Goal: Task Accomplishment & Management: Manage account settings

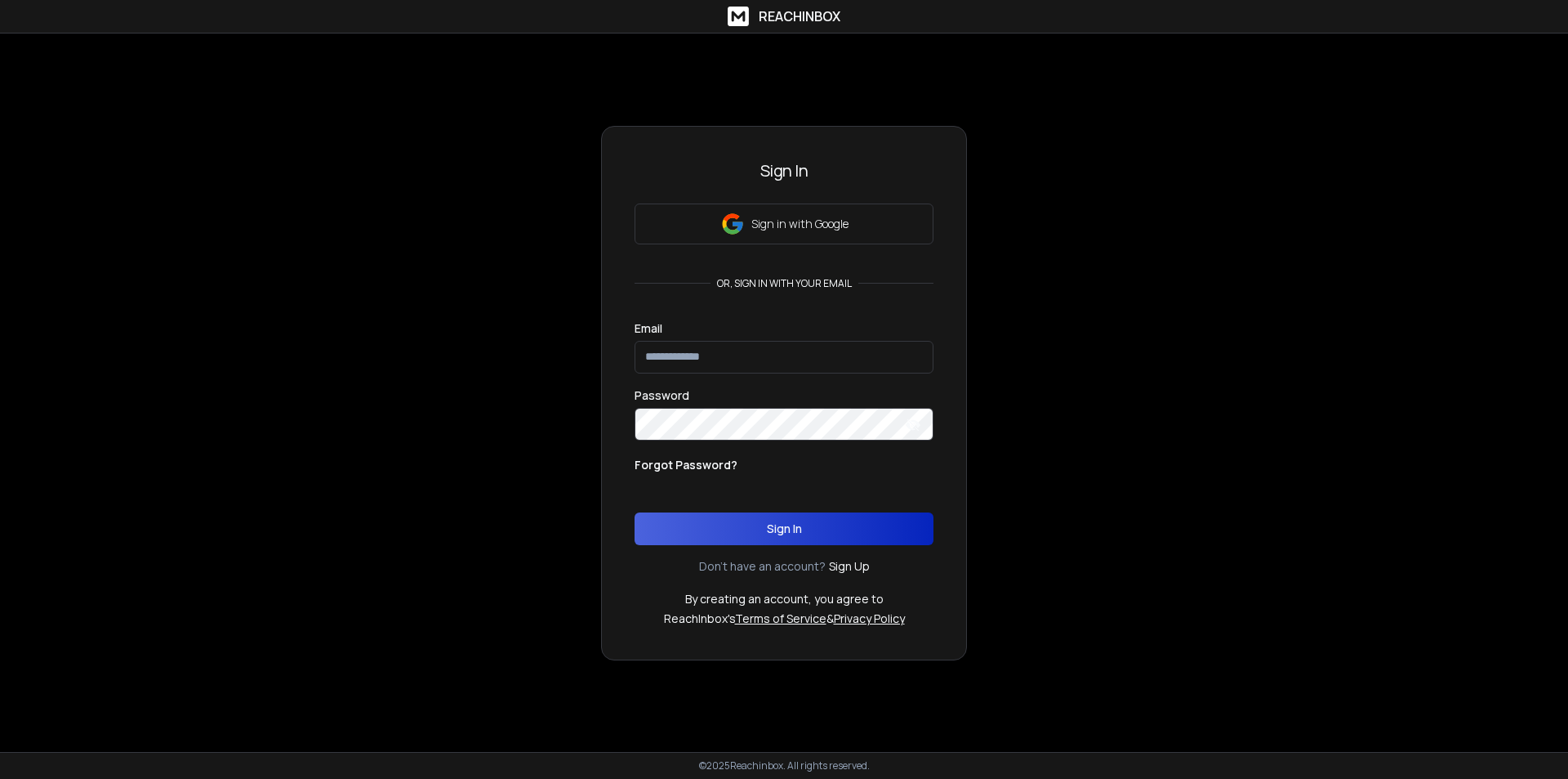
drag, startPoint x: 0, startPoint y: 0, endPoint x: 683, endPoint y: 368, distance: 775.8
click at [683, 368] on input "email" at bounding box center [784, 357] width 299 height 33
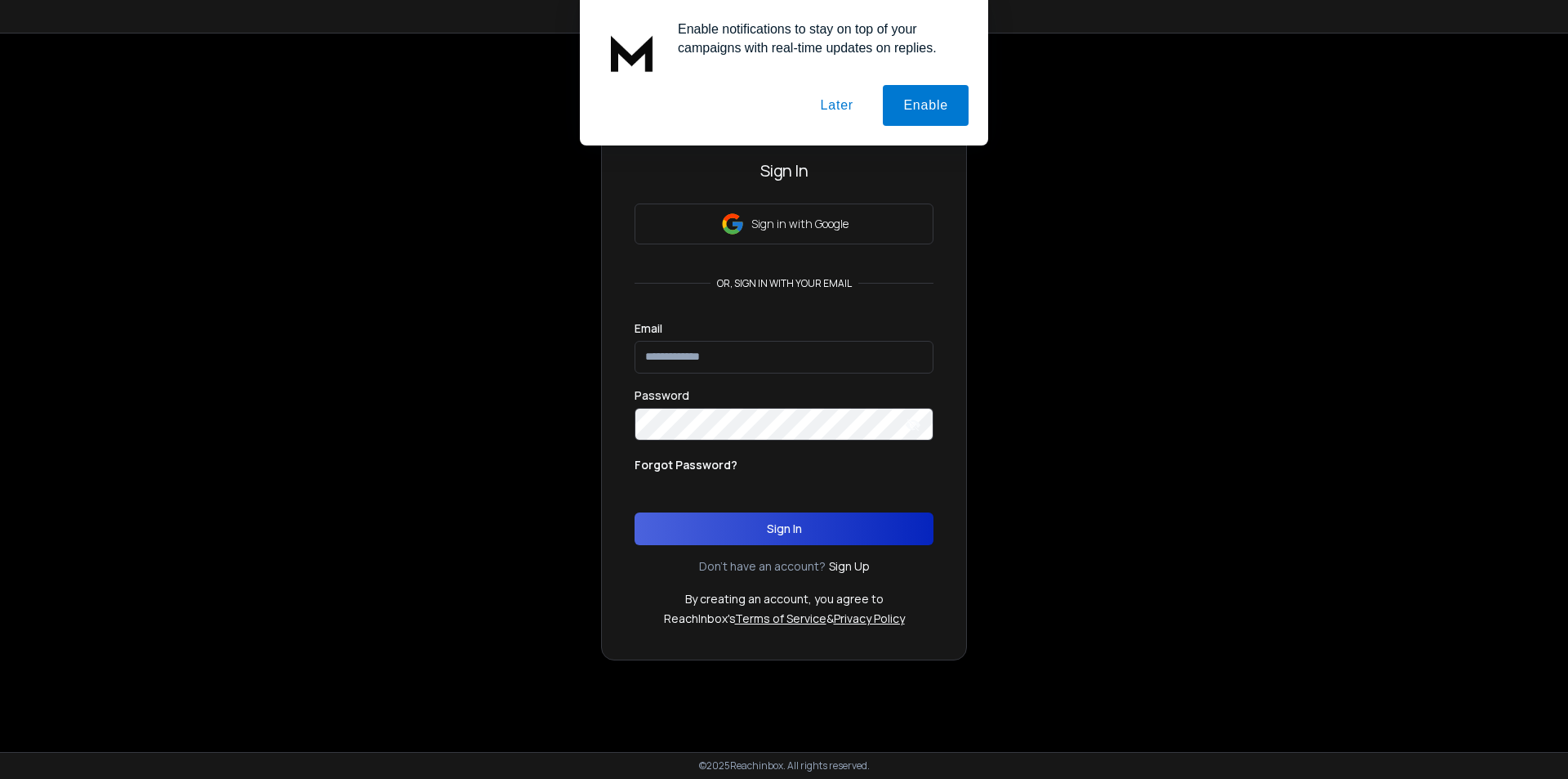
click at [1159, 381] on div "Welcome to ReachInbox 10x your leads, meetings and deals. Sign In Sign in with …" at bounding box center [784, 392] width 1568 height 653
click at [716, 368] on input "email" at bounding box center [784, 357] width 299 height 33
type input "**********"
click at [770, 534] on button "Sign In" at bounding box center [784, 529] width 299 height 33
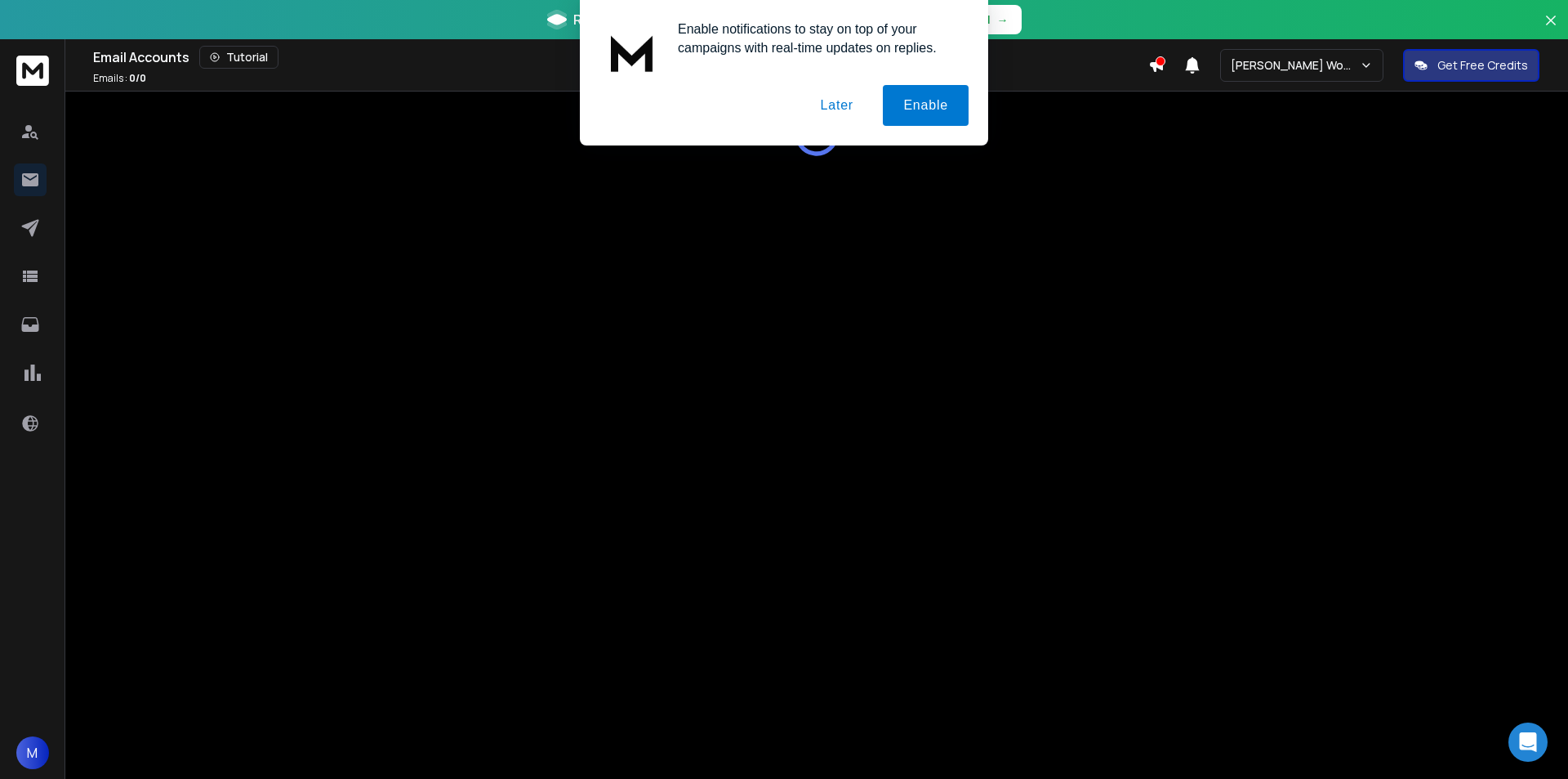
click at [842, 112] on button "Later" at bounding box center [836, 105] width 73 height 40
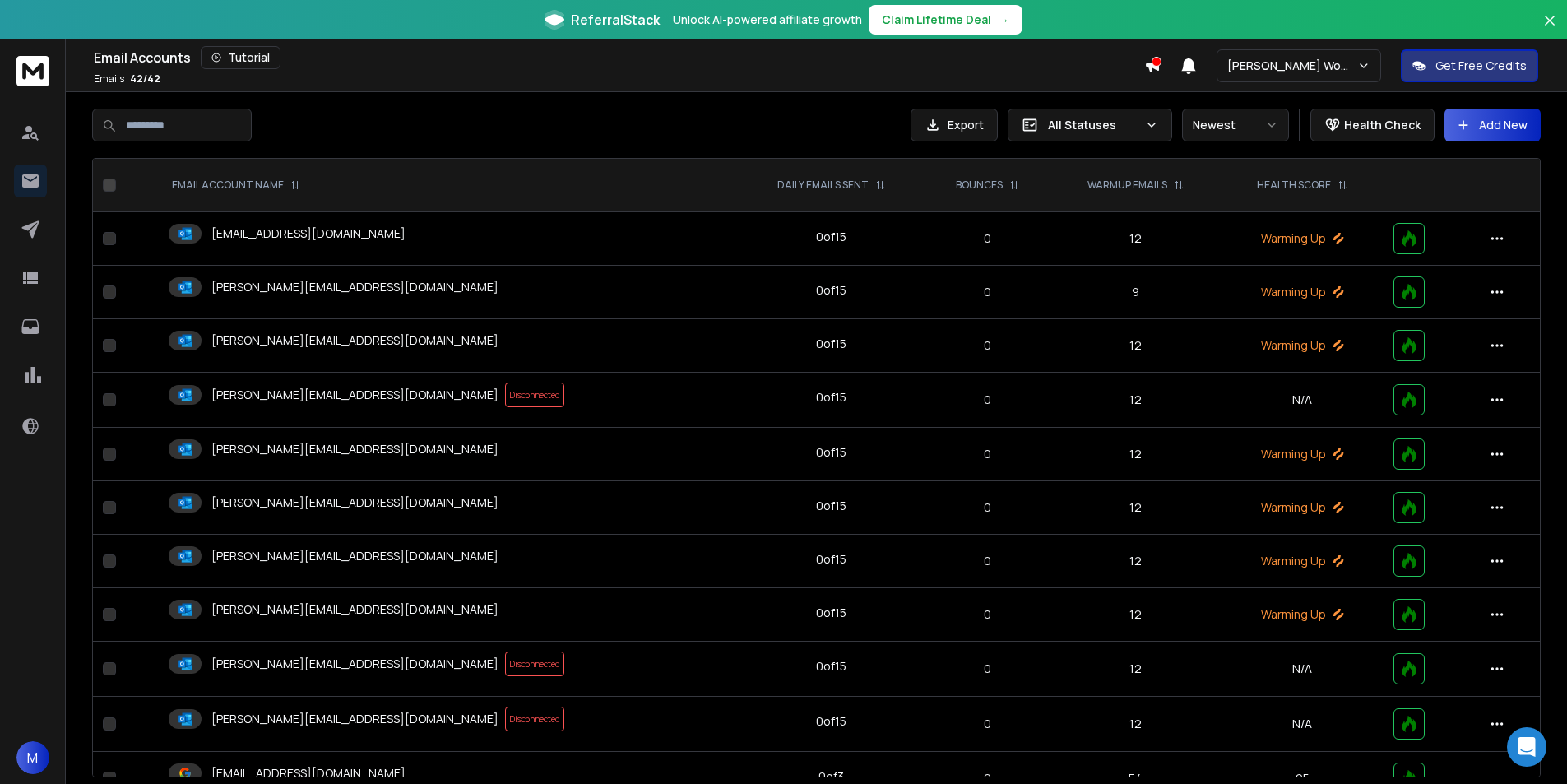
scroll to position [55, 0]
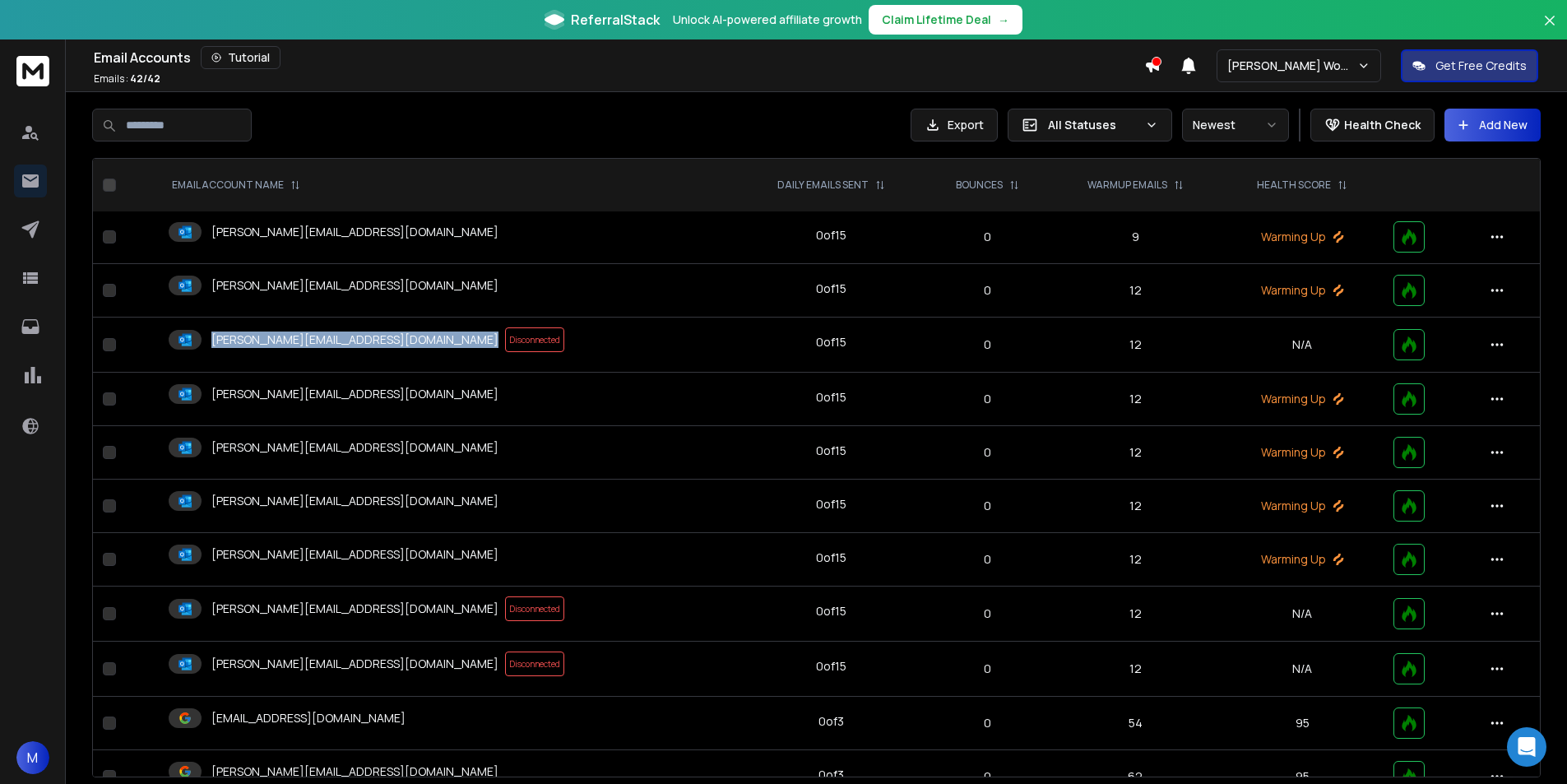
drag, startPoint x: 211, startPoint y: 338, endPoint x: 367, endPoint y: 366, distance: 158.5
click at [367, 366] on td "Annas@clayprospecting.com Disconnected" at bounding box center [448, 345] width 579 height 55
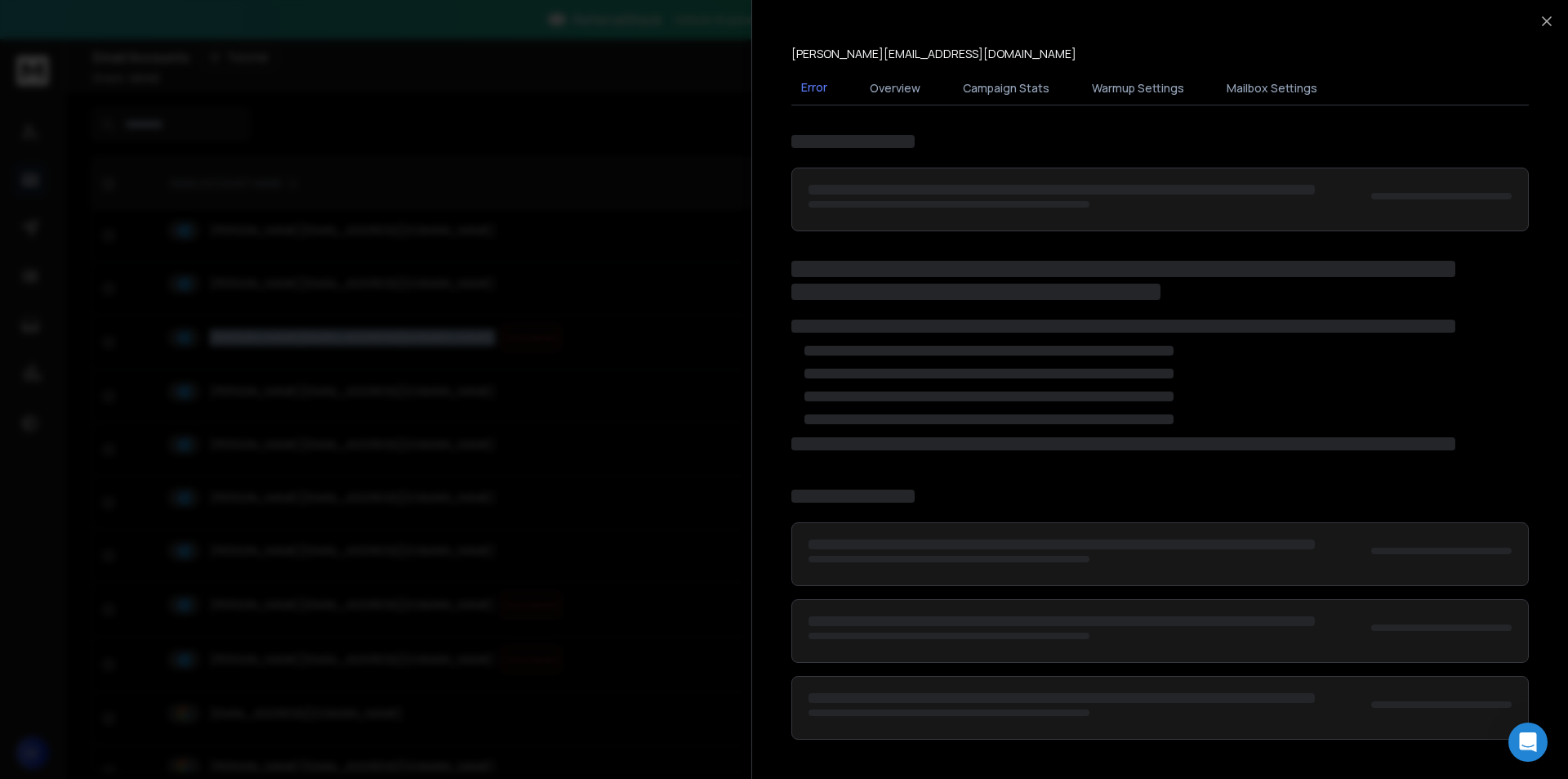
copy p "Annas@clayprospecting.com"
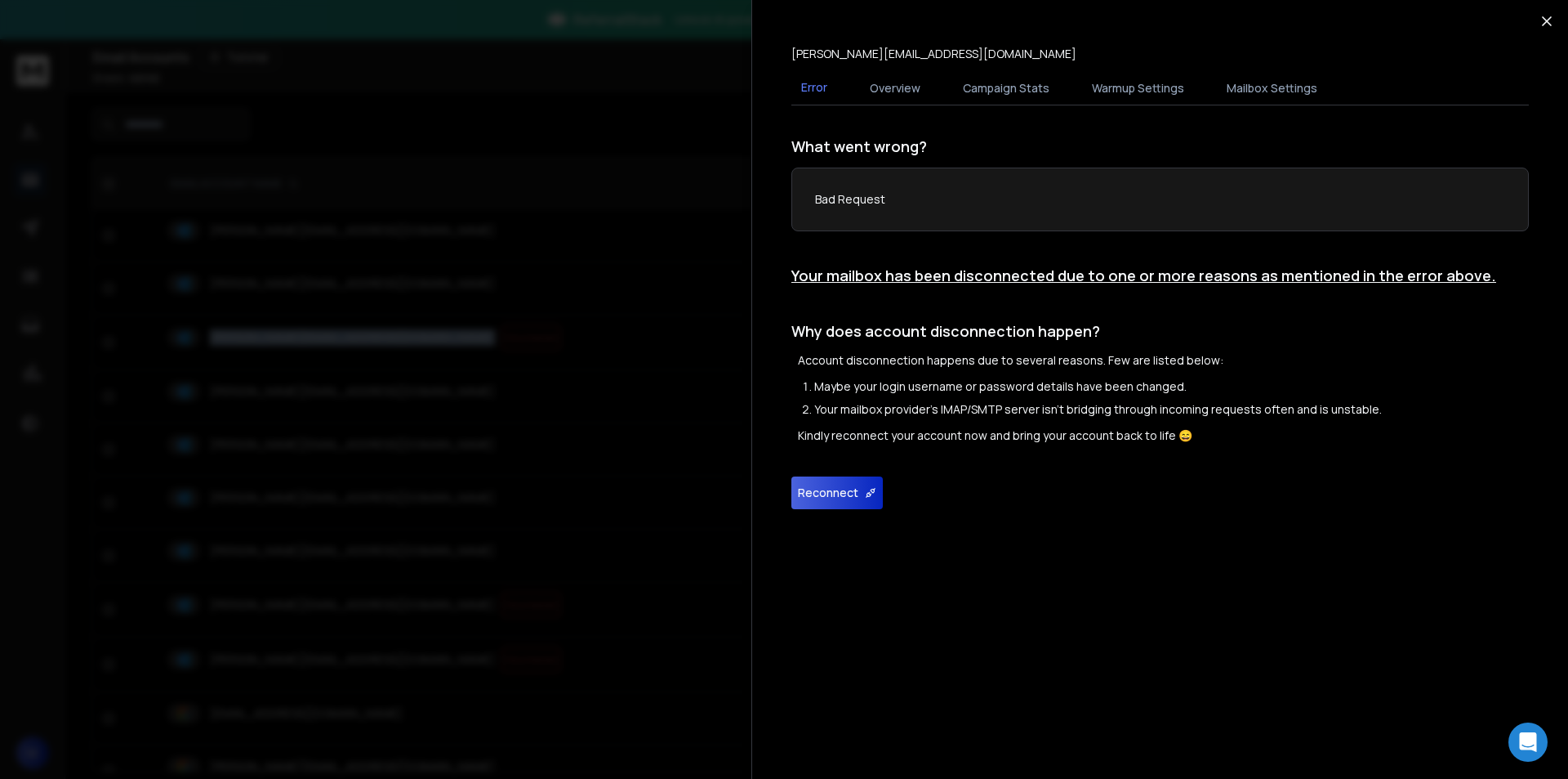
click at [1547, 23] on icon "button" at bounding box center [1547, 21] width 17 height 17
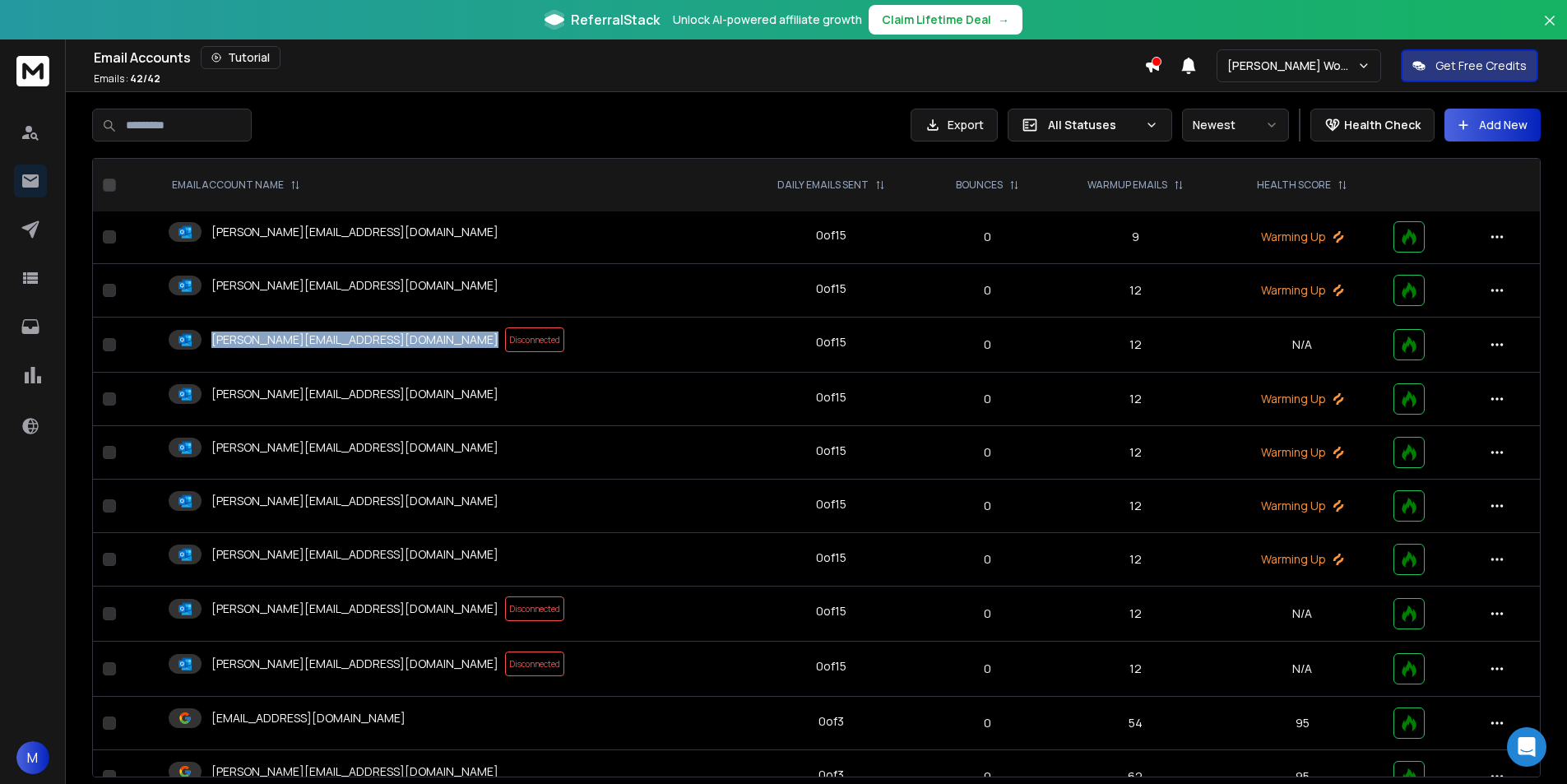
copy p "Annas@clayprospecting.com"
drag, startPoint x: 215, startPoint y: 610, endPoint x: 329, endPoint y: 627, distance: 115.3
click at [329, 627] on td "Annas@claydriven.com Disconnected" at bounding box center [448, 614] width 579 height 55
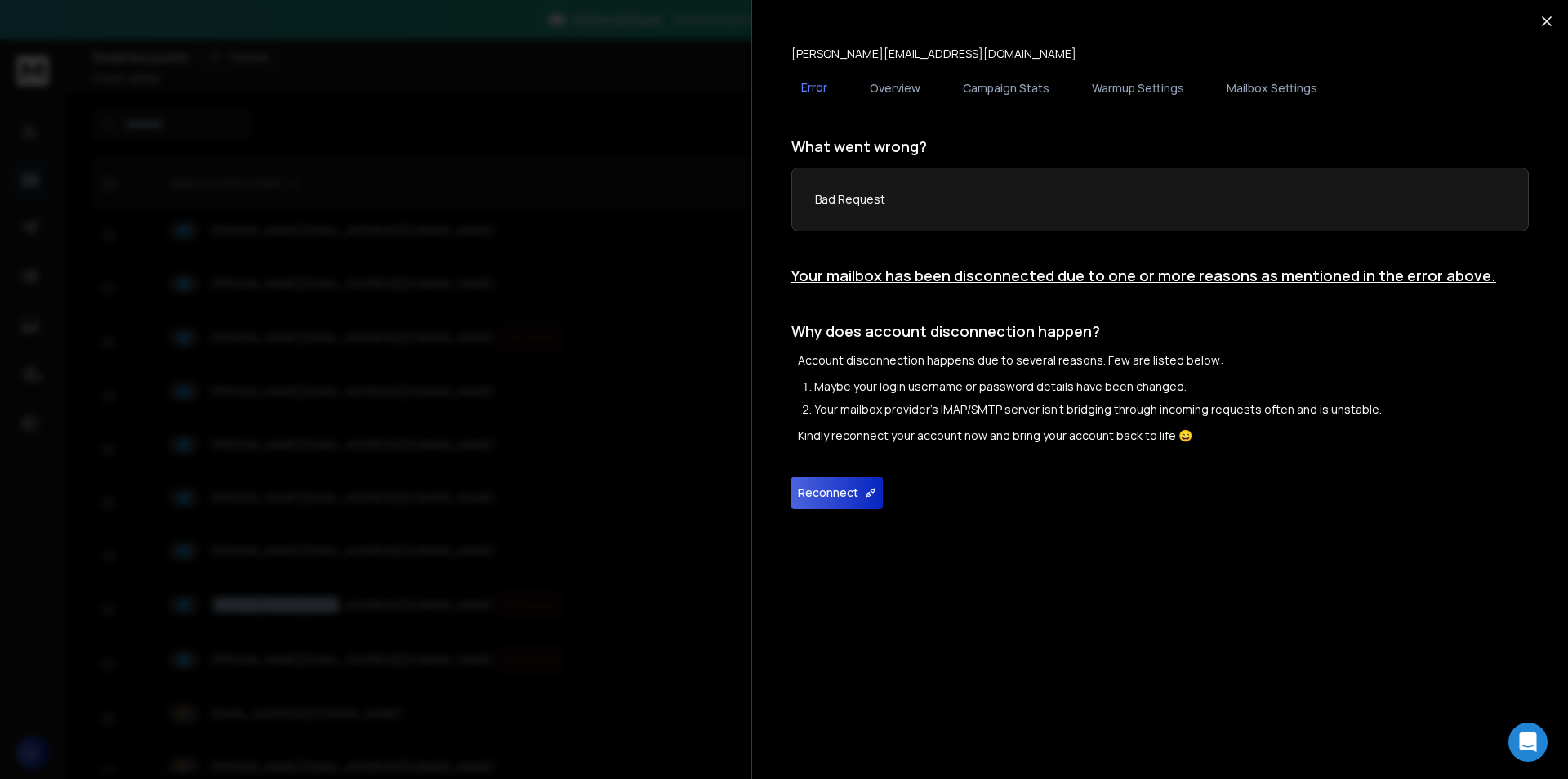
click at [1545, 28] on icon "button" at bounding box center [1547, 21] width 17 height 17
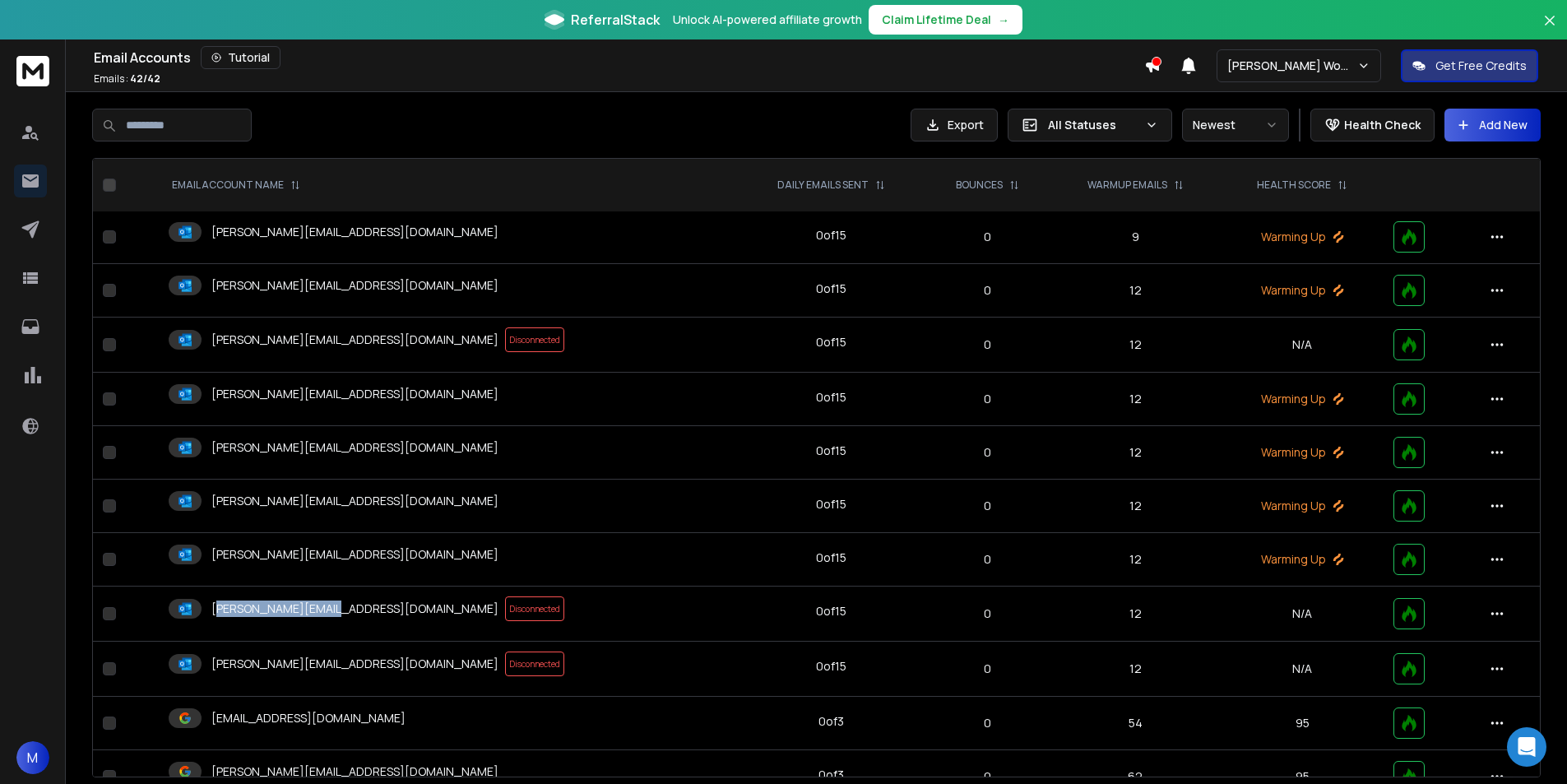
click at [216, 628] on td "Annas@claydriven.com Disconnected" at bounding box center [448, 614] width 579 height 55
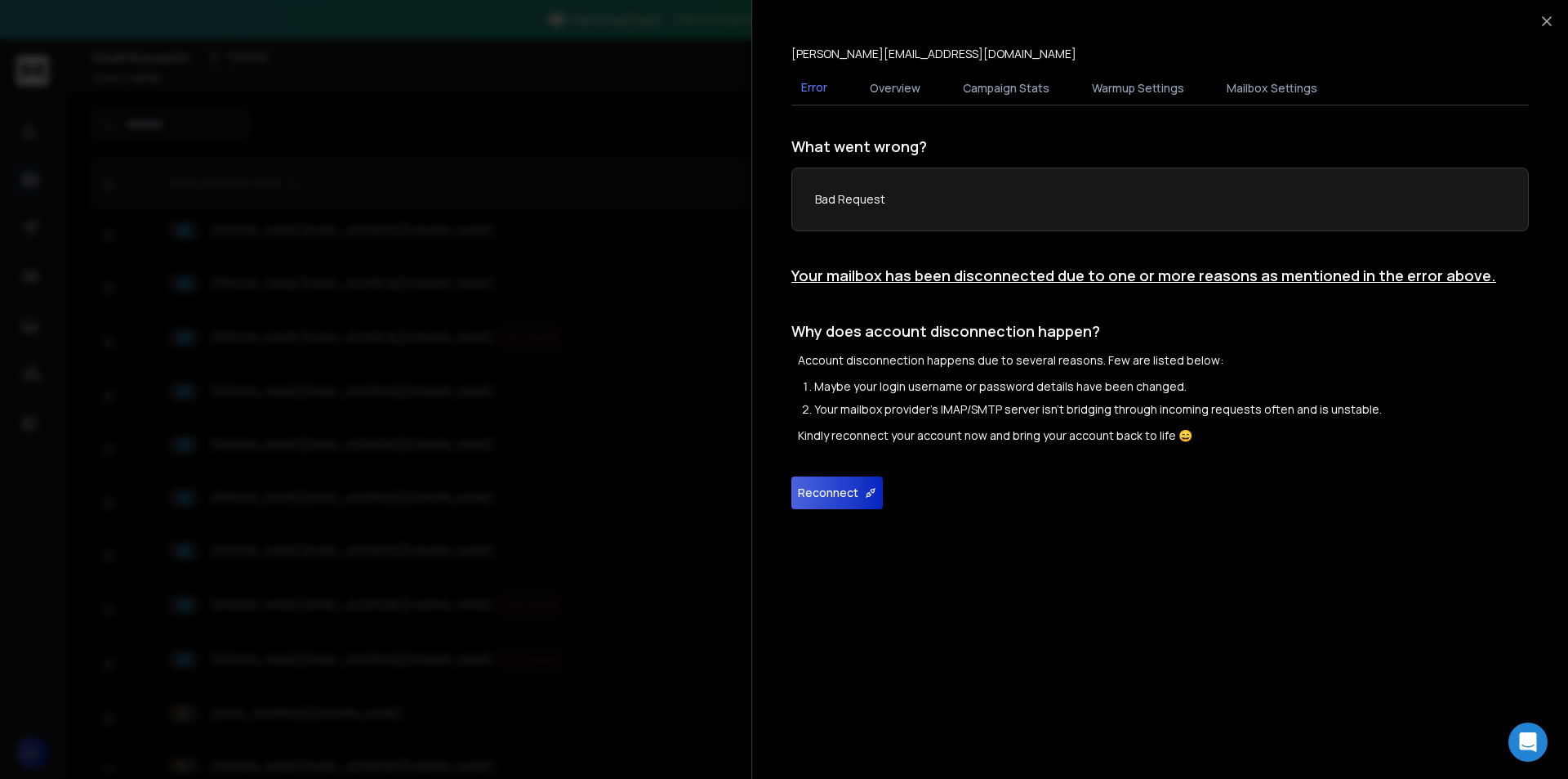
click at [1542, 31] on div "Annas@claydriven.com Error Overview Campaign Stats Warmup Settings Mailbox Sett…" at bounding box center [1160, 278] width 777 height 515
click at [1539, 23] on icon "button" at bounding box center [1547, 21] width 17 height 17
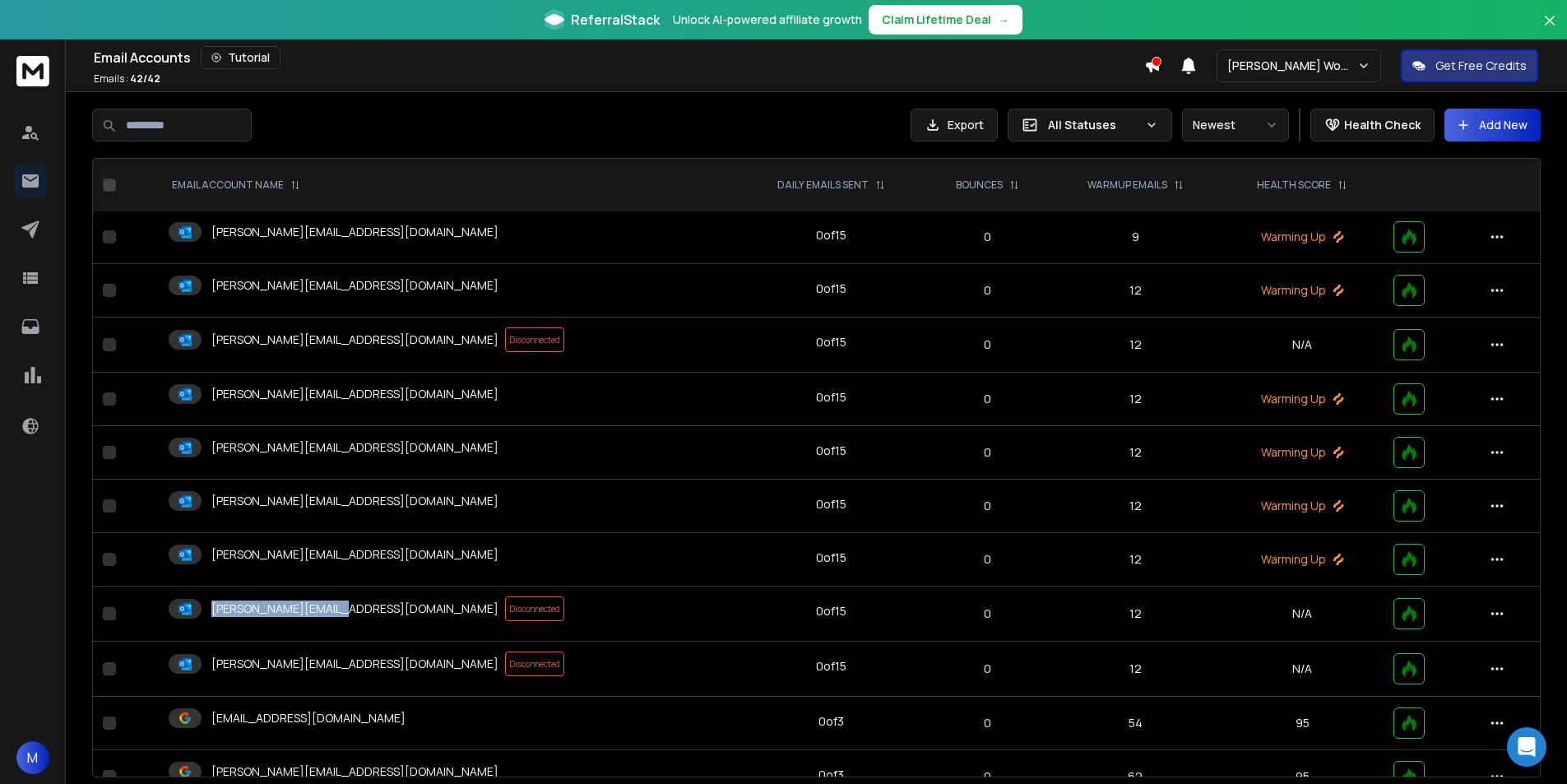
drag, startPoint x: 212, startPoint y: 614, endPoint x: 334, endPoint y: 617, distance: 122.0
click at [334, 617] on div "Annas@claydriven.com" at bounding box center [334, 609] width 330 height 20
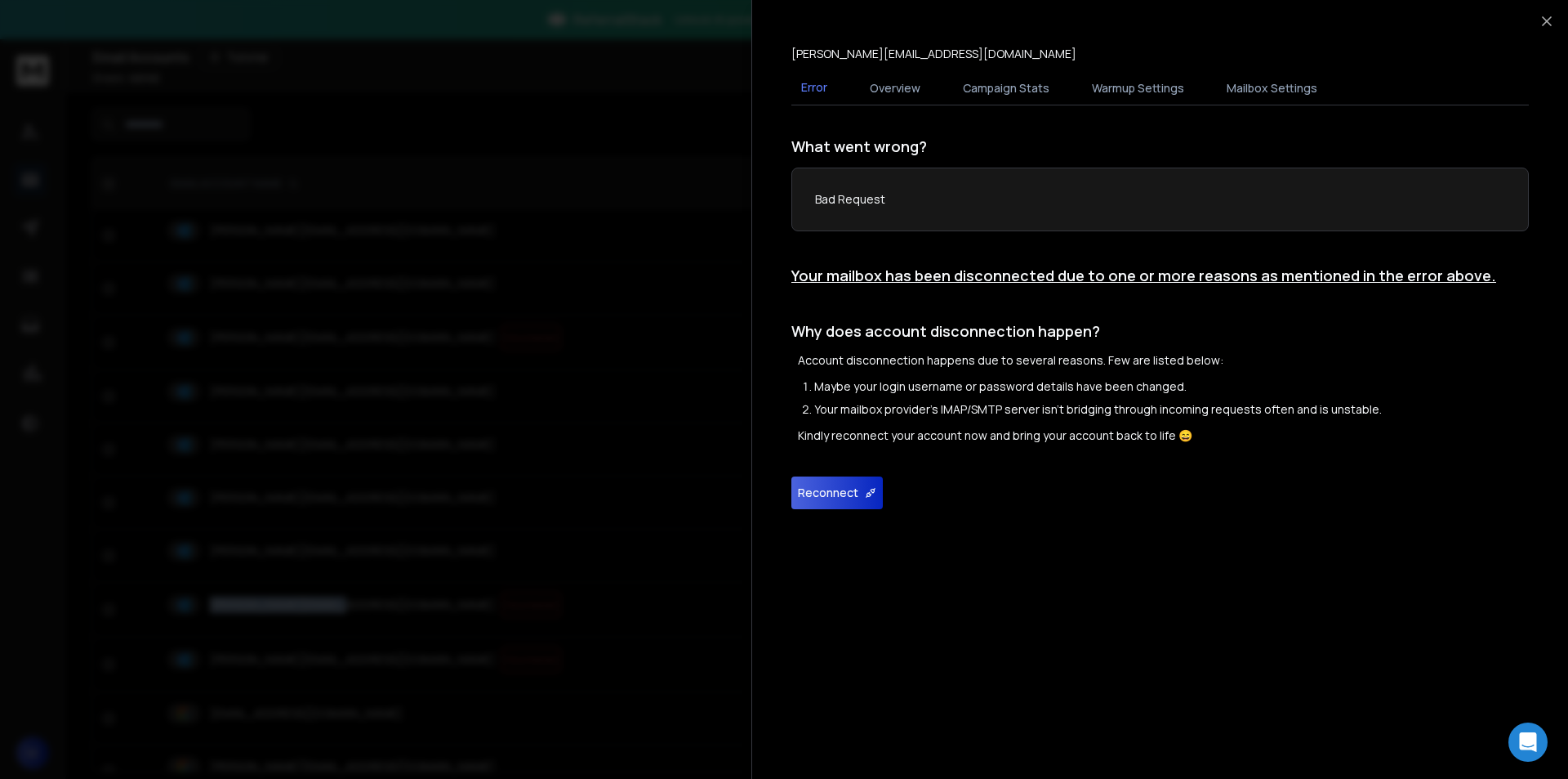
copy p "Annas@claydriven.com"
click at [1543, 18] on icon "button" at bounding box center [1547, 21] width 17 height 17
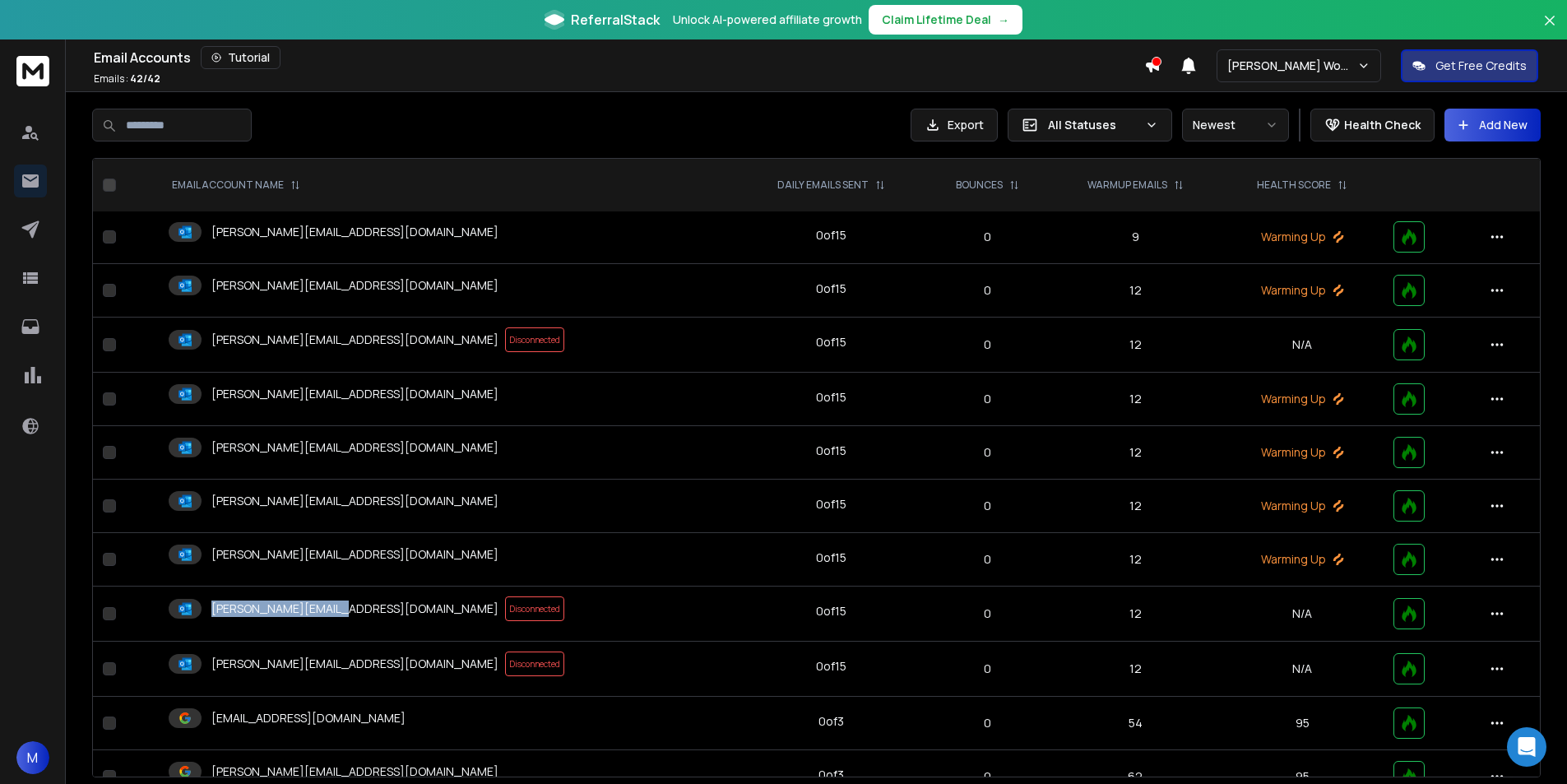
copy p "Annas@claydriven.com"
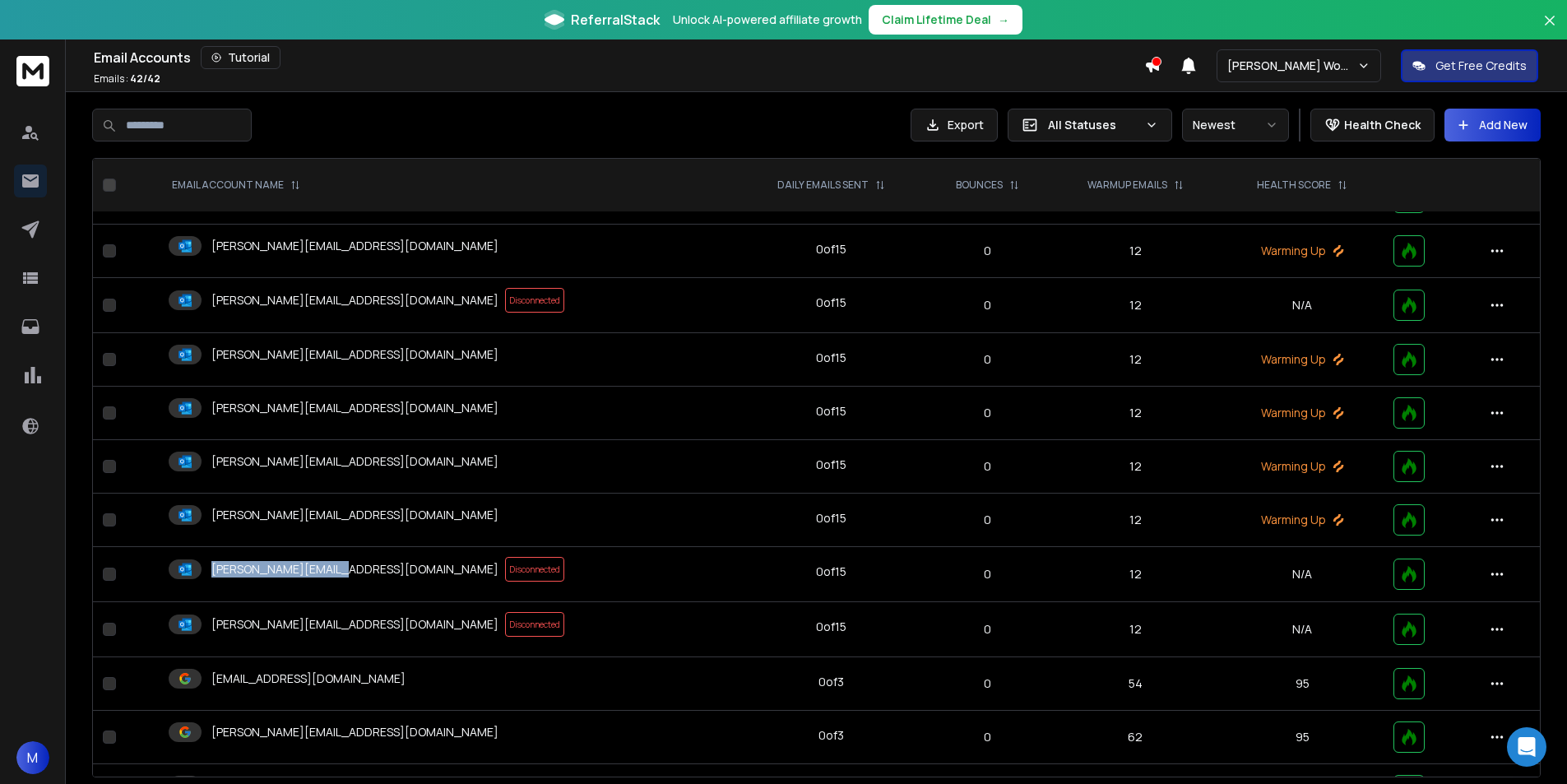
scroll to position [191, 0]
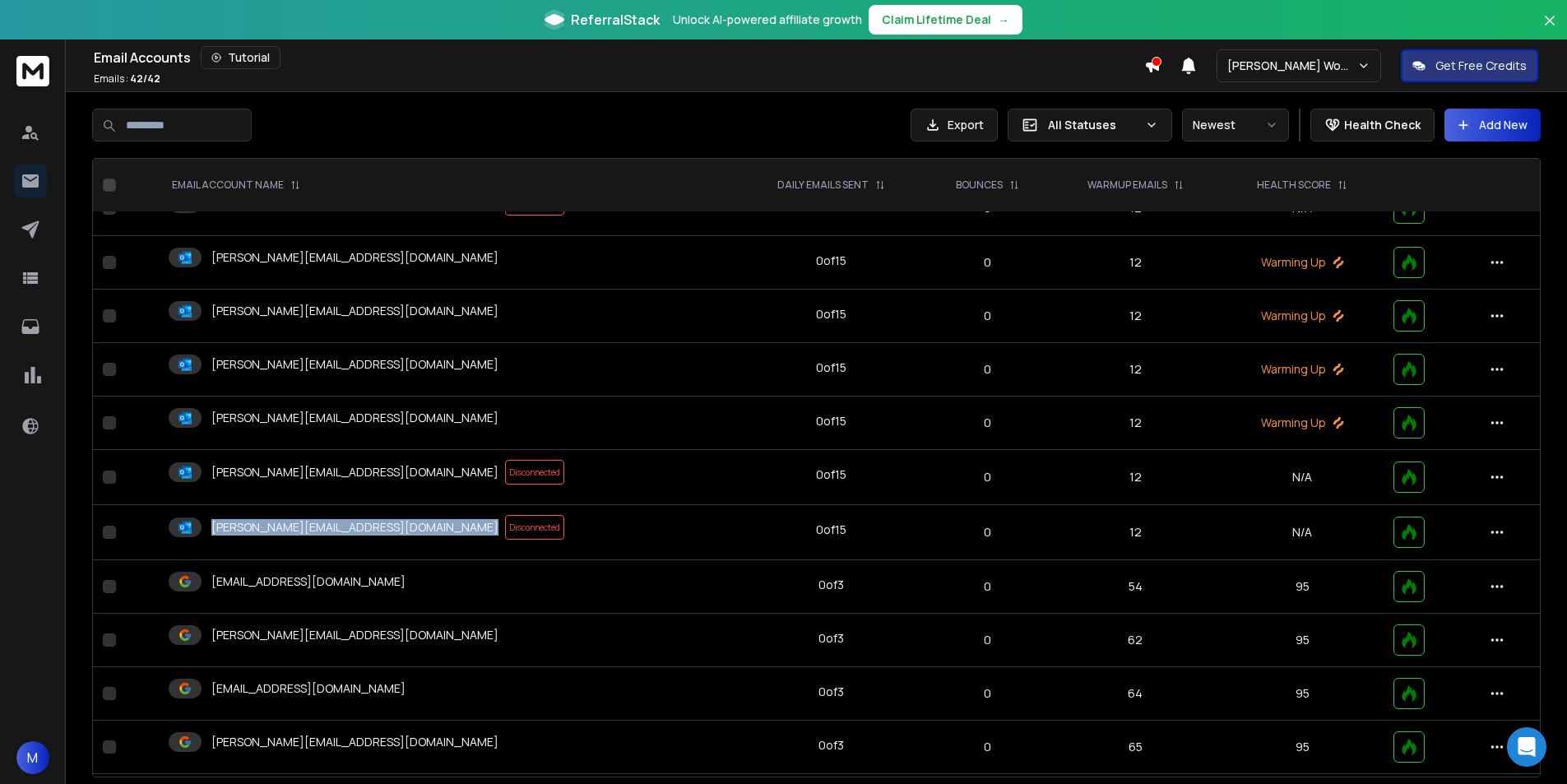
drag, startPoint x: 211, startPoint y: 532, endPoint x: 362, endPoint y: 559, distance: 153.4
click at [362, 559] on td "Annas@claycampaigns.com Disconnected" at bounding box center [448, 532] width 579 height 55
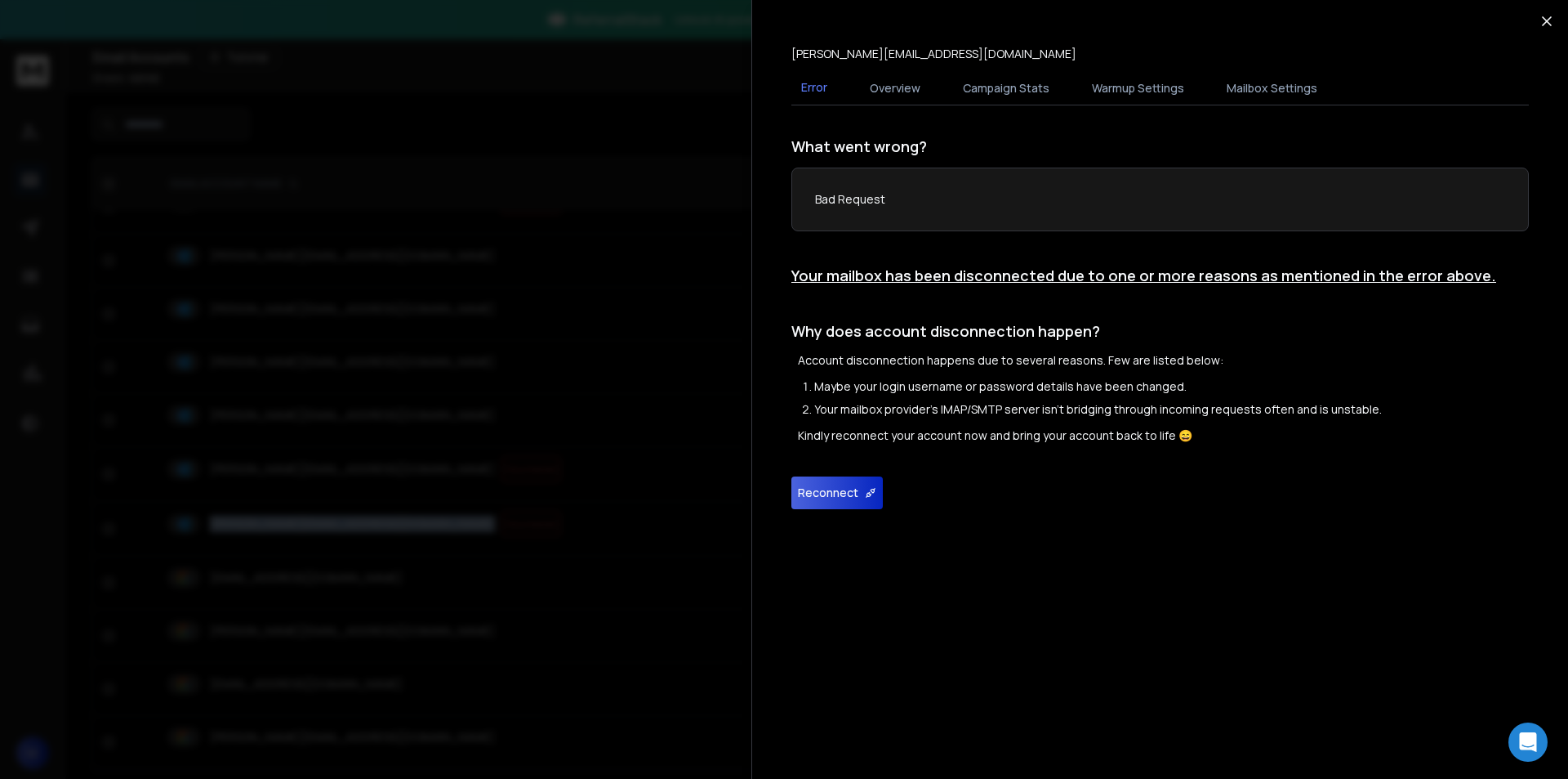
click at [1547, 25] on icon "button" at bounding box center [1547, 21] width 17 height 17
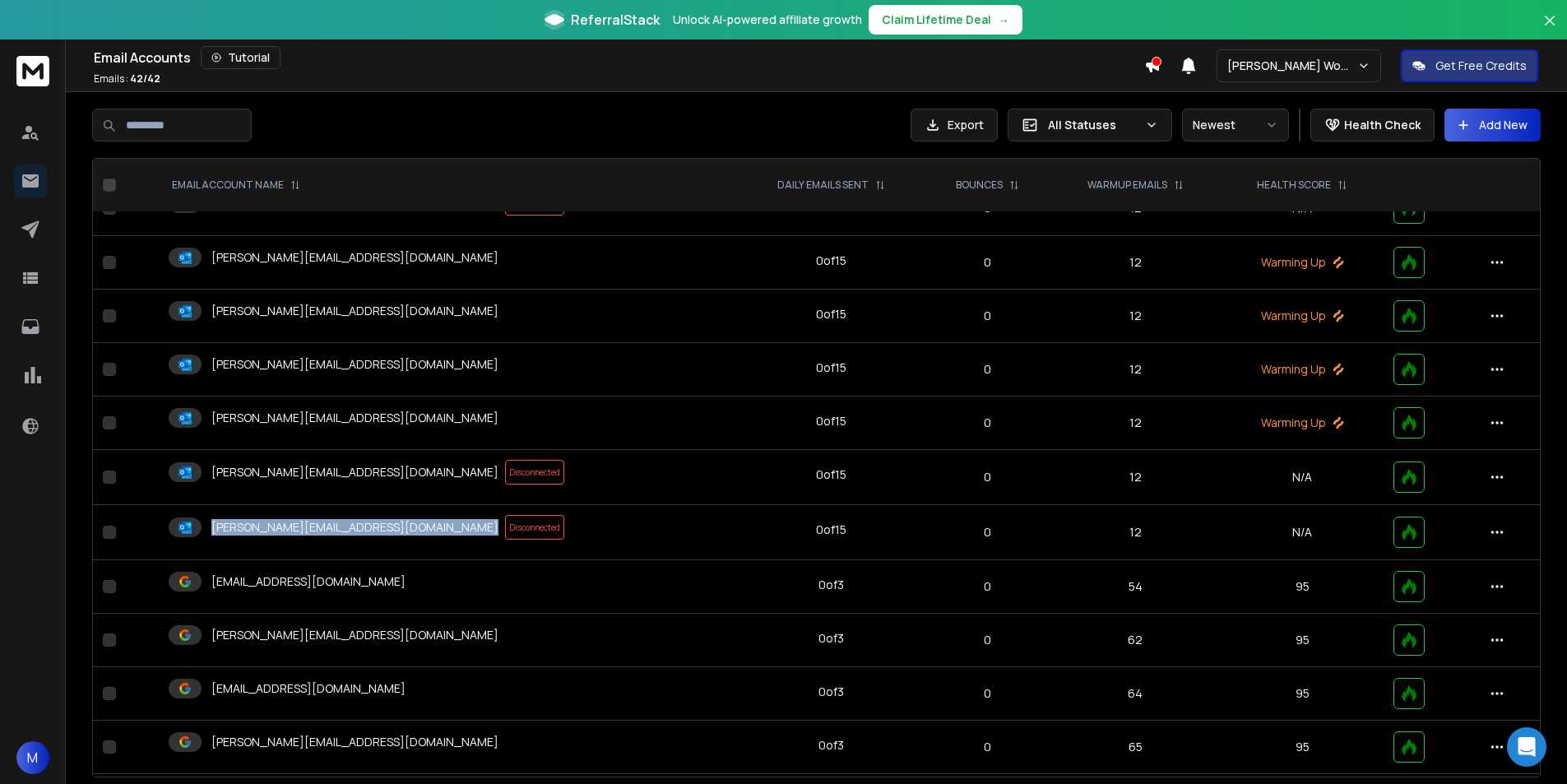
copy p "Annas@claycampaigns.com"
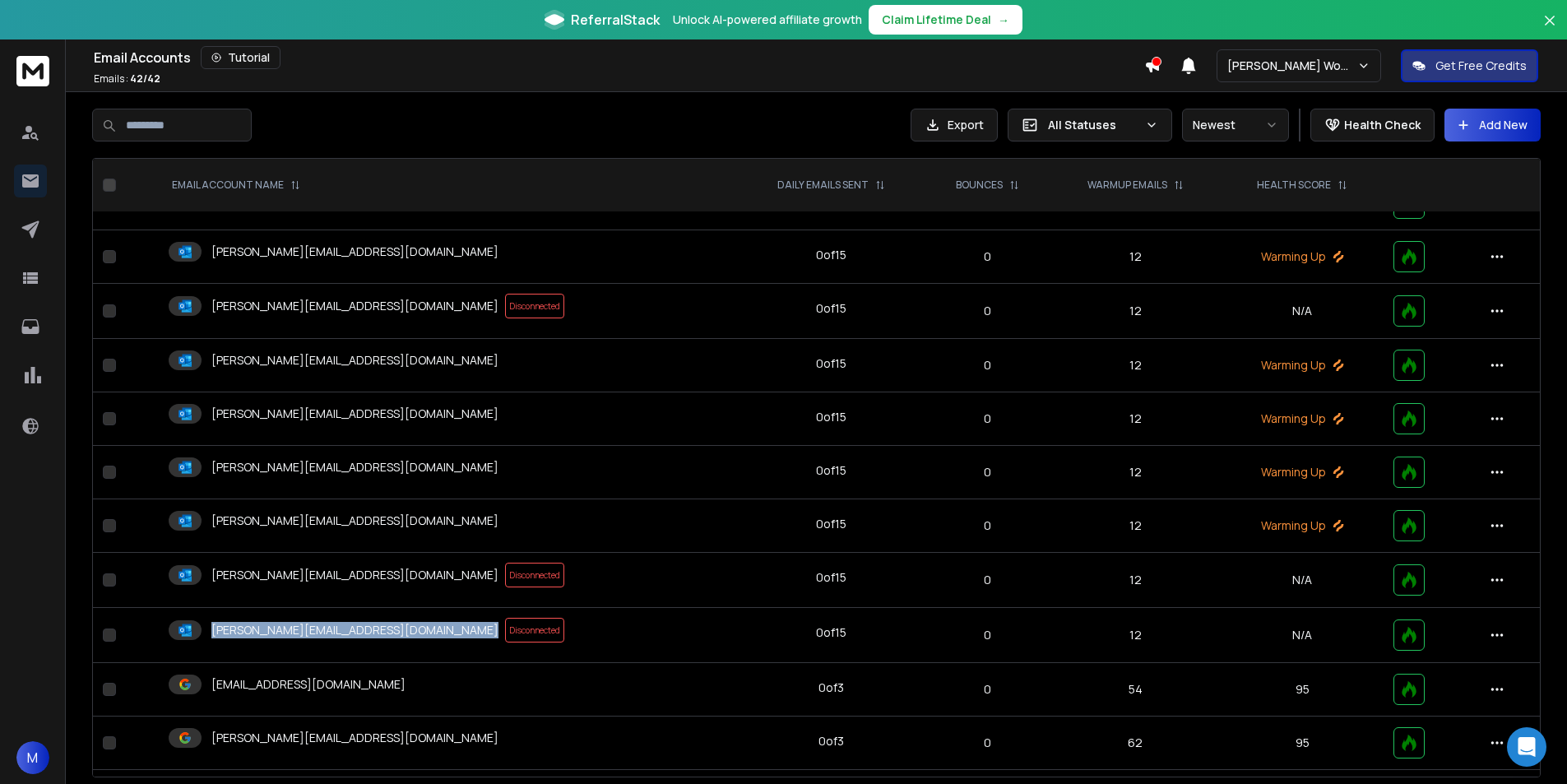
scroll to position [0, 0]
